Goal: Navigation & Orientation: Understand site structure

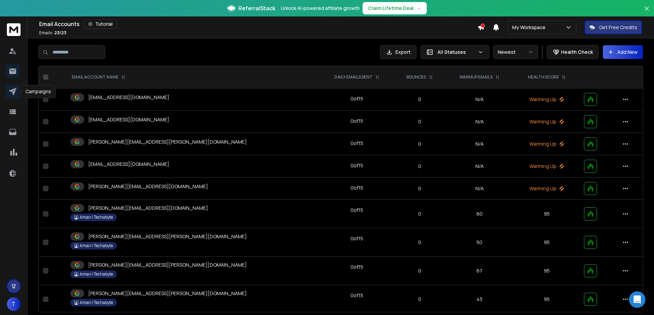
click at [11, 90] on icon at bounding box center [13, 91] width 8 height 8
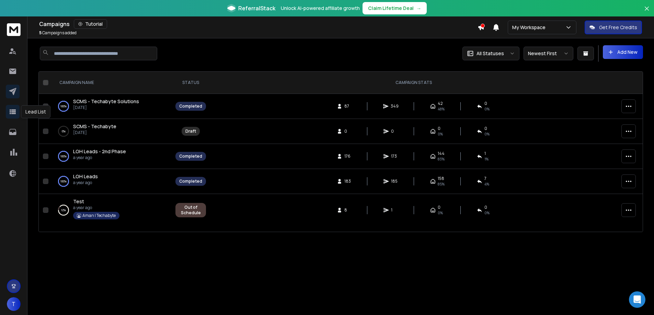
click at [15, 112] on icon at bounding box center [13, 111] width 6 height 5
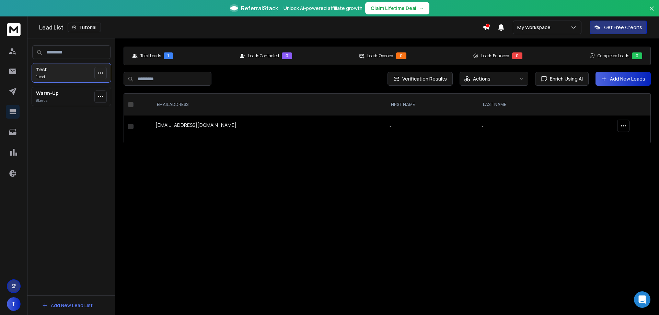
click at [62, 95] on div "Warm-Up 8 Lead s" at bounding box center [72, 97] width 80 height 20
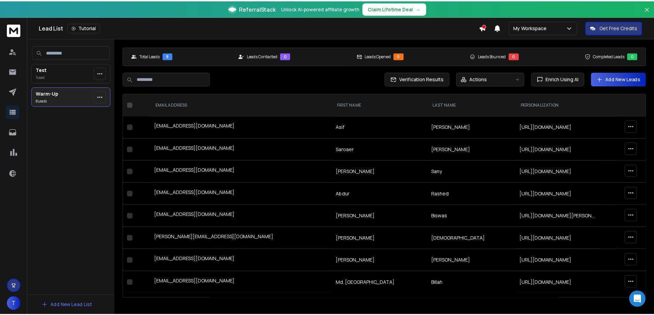
scroll to position [1, 0]
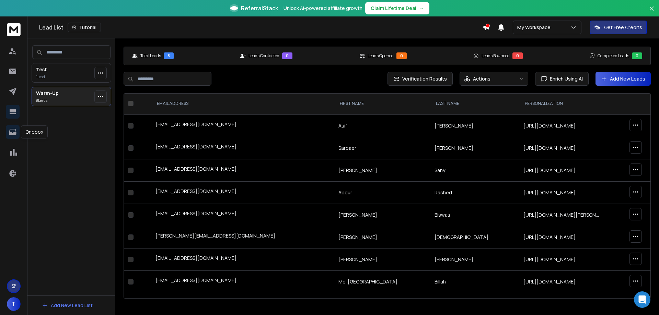
click at [13, 131] on icon at bounding box center [13, 132] width 8 height 8
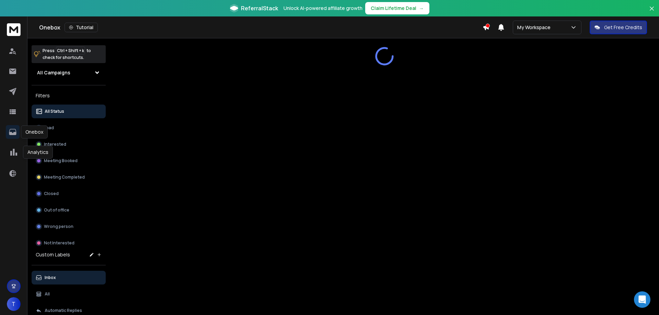
click at [13, 151] on icon at bounding box center [13, 152] width 7 height 7
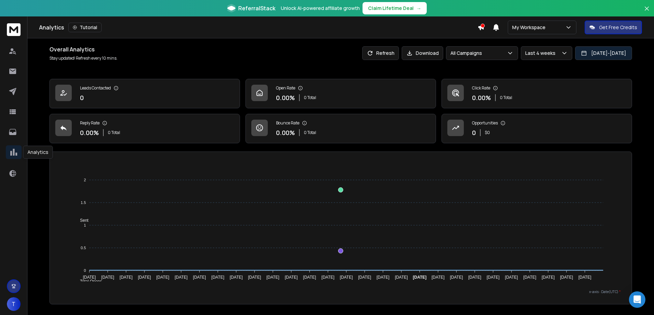
click at [598, 56] on button "[DATE] - [DATE]" at bounding box center [603, 53] width 57 height 14
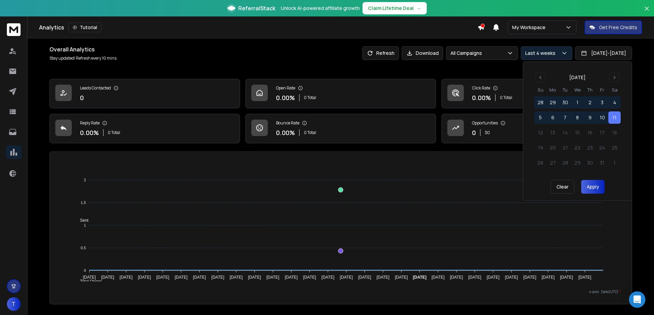
click at [540, 55] on div "Last 4 weeks" at bounding box center [546, 53] width 43 height 7
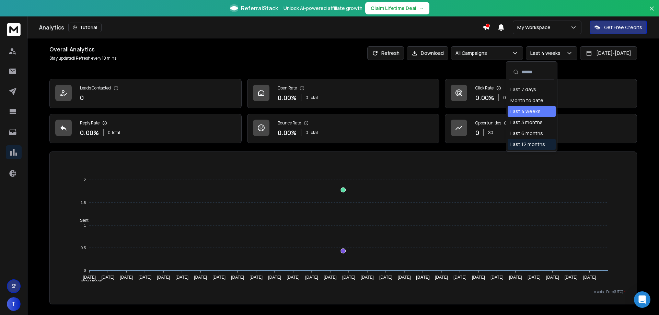
click at [539, 145] on div "Last 12 months" at bounding box center [527, 144] width 35 height 7
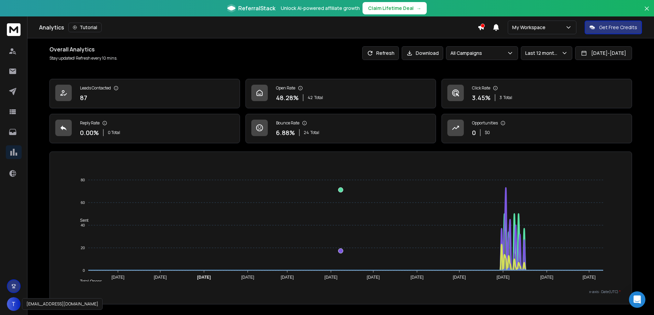
click at [15, 304] on span "T" at bounding box center [14, 304] width 14 height 14
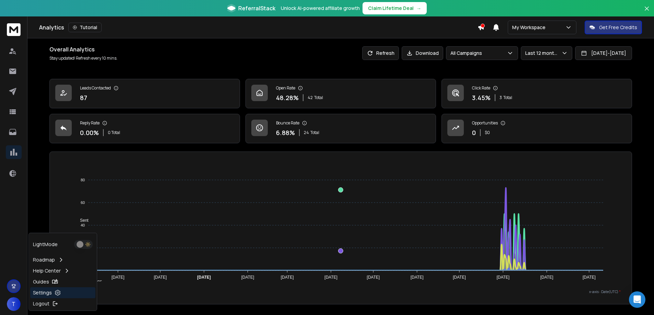
click at [54, 293] on div "Settings" at bounding box center [62, 293] width 65 height 11
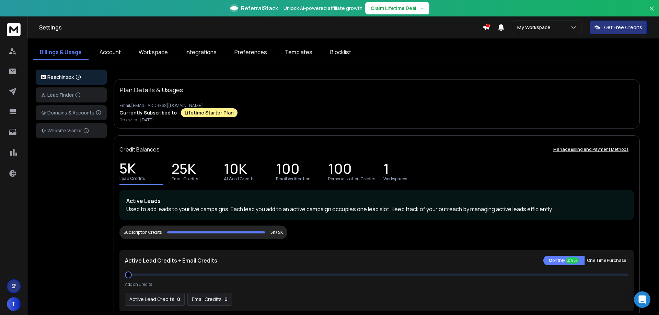
click at [108, 51] on link "Account" at bounding box center [110, 52] width 35 height 14
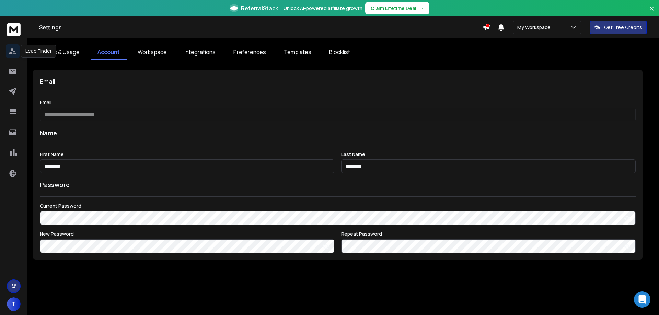
click at [14, 51] on icon at bounding box center [13, 51] width 8 height 8
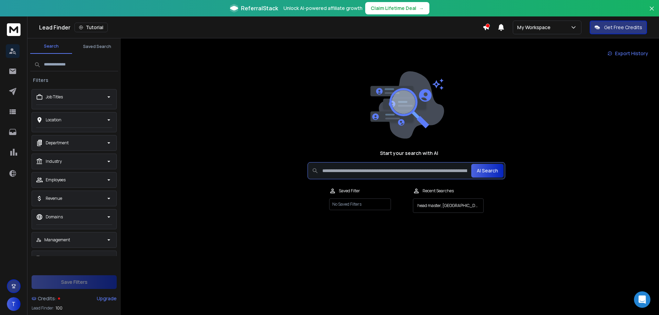
click at [79, 94] on div "Job Titles" at bounding box center [74, 97] width 76 height 7
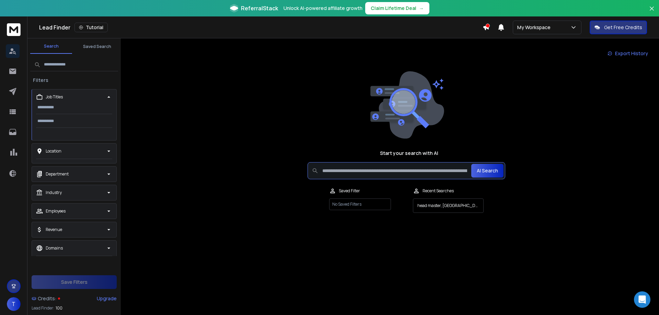
click at [208, 96] on div "Export History Start your search with AI" at bounding box center [406, 102] width 549 height 110
click at [102, 93] on div "Job Titles" at bounding box center [74, 114] width 85 height 51
click at [107, 97] on icon at bounding box center [108, 96] width 3 height 1
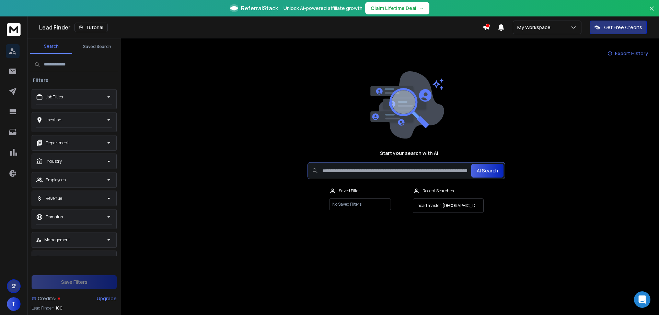
click at [97, 120] on div "Location" at bounding box center [74, 120] width 76 height 7
click at [98, 139] on div "Department" at bounding box center [74, 143] width 85 height 16
click at [80, 141] on div "Department" at bounding box center [74, 143] width 76 height 7
click at [91, 142] on div "Department" at bounding box center [74, 143] width 76 height 7
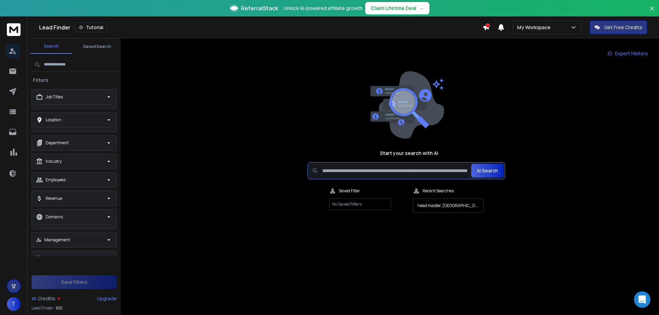
click at [83, 160] on div "Industry" at bounding box center [74, 161] width 76 height 7
click at [75, 159] on div "Industry" at bounding box center [74, 161] width 76 height 7
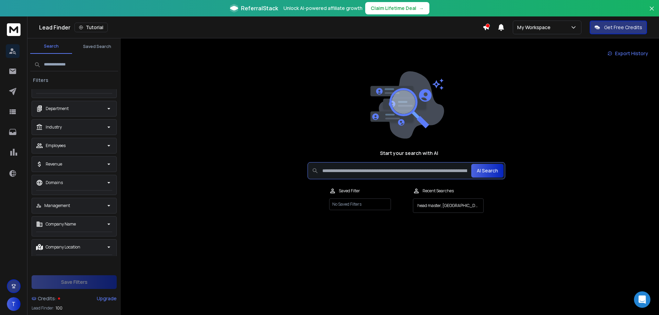
click at [84, 145] on div "Employees" at bounding box center [74, 145] width 76 height 7
click at [81, 164] on div "Revenue" at bounding box center [74, 164] width 76 height 7
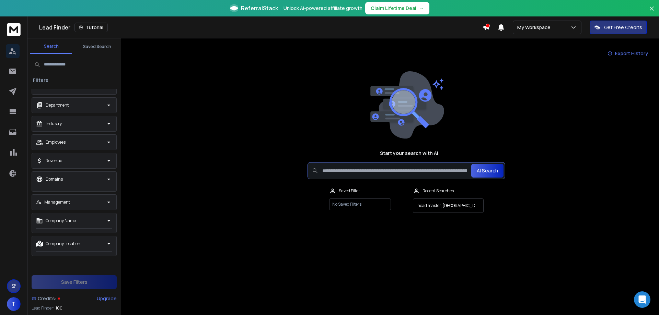
click at [81, 175] on div "Domains" at bounding box center [74, 182] width 85 height 20
click at [67, 177] on div "Domains" at bounding box center [74, 179] width 76 height 7
click at [90, 207] on div "Management" at bounding box center [74, 203] width 85 height 16
click at [97, 202] on div "Management" at bounding box center [74, 202] width 76 height 7
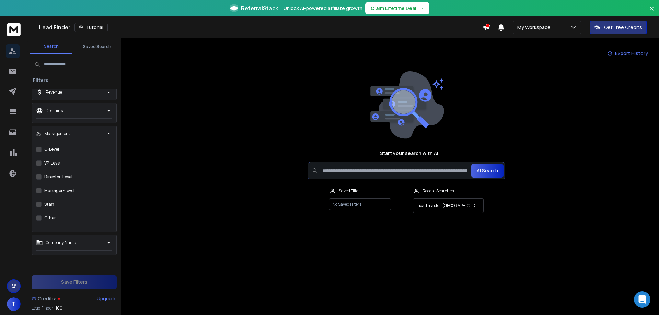
scroll to position [72, 0]
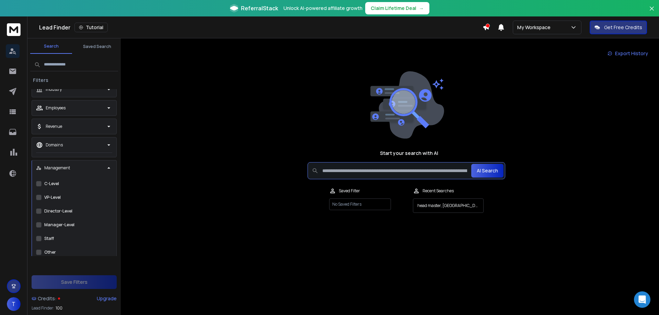
click at [86, 164] on div "Management C-Level VP-Level Director-Level Manager-Level Staff Other" at bounding box center [74, 213] width 85 height 106
click at [100, 168] on div "Management" at bounding box center [74, 168] width 76 height 7
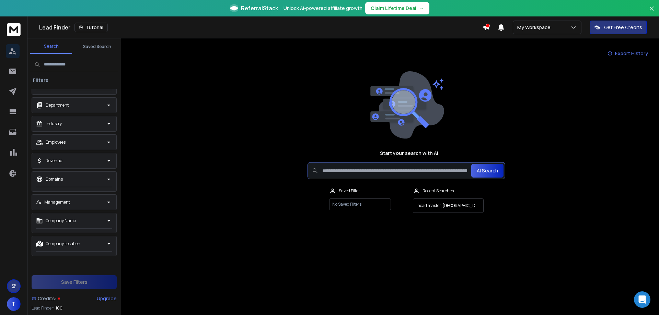
click at [80, 244] on p "Company Location" at bounding box center [63, 243] width 35 height 5
click at [96, 202] on div "Company Location" at bounding box center [74, 205] width 76 height 7
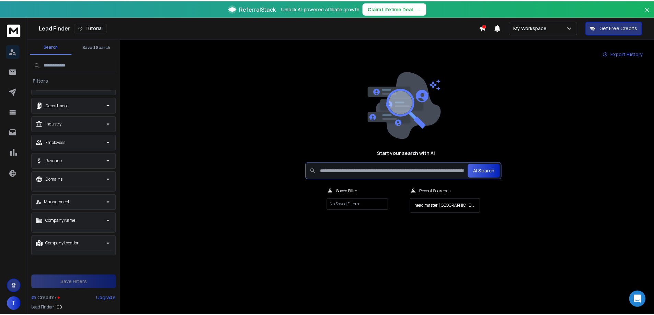
scroll to position [38, 0]
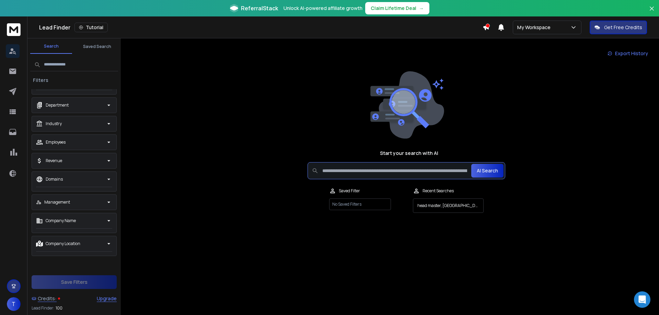
click at [103, 302] on link "Credits: Upgrade" at bounding box center [74, 299] width 85 height 14
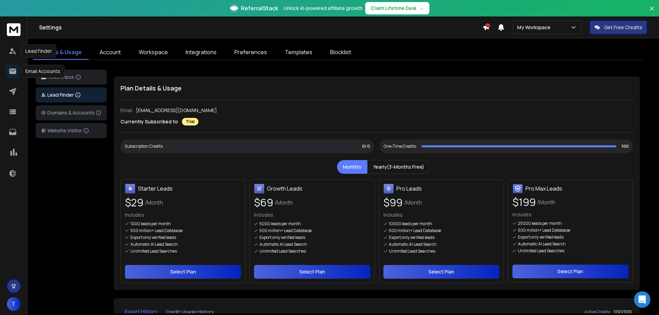
click at [15, 73] on icon at bounding box center [12, 71] width 7 height 5
